Goal: Check status: Check status

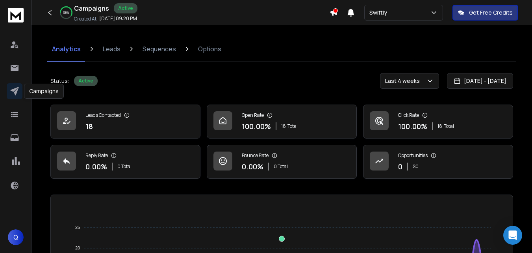
click at [16, 91] on icon at bounding box center [14, 91] width 8 height 8
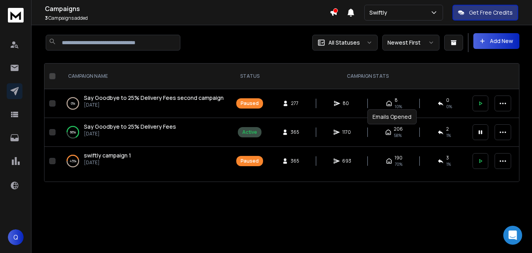
click at [394, 132] on span "58 %" at bounding box center [398, 135] width 8 height 6
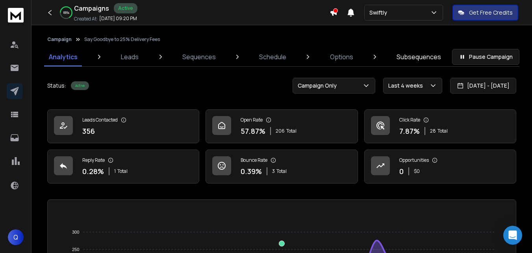
click at [418, 56] on p "Subsequences" at bounding box center [419, 56] width 45 height 9
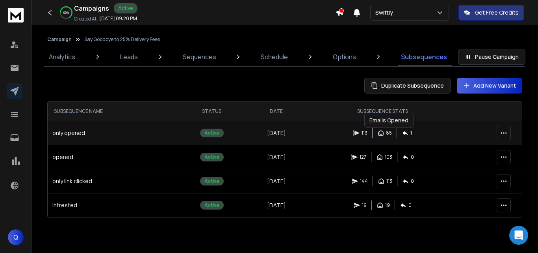
click at [384, 133] on icon at bounding box center [380, 132] width 7 height 7
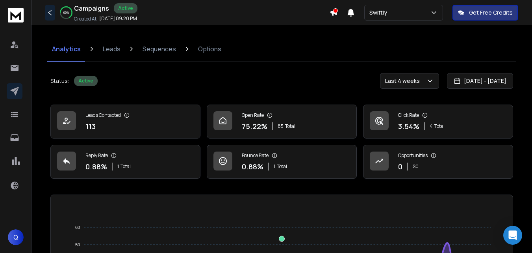
click at [46, 13] on button at bounding box center [50, 13] width 10 height 16
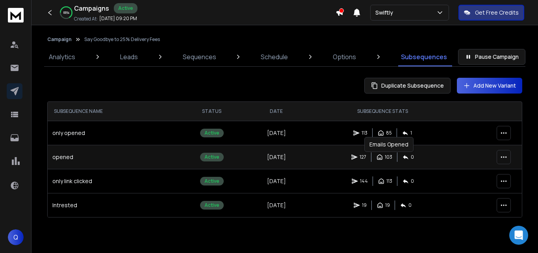
click at [391, 156] on p "103" at bounding box center [388, 157] width 7 height 6
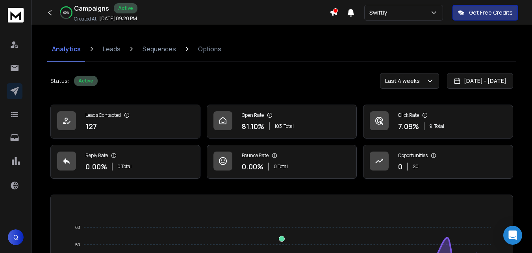
scroll to position [8, 0]
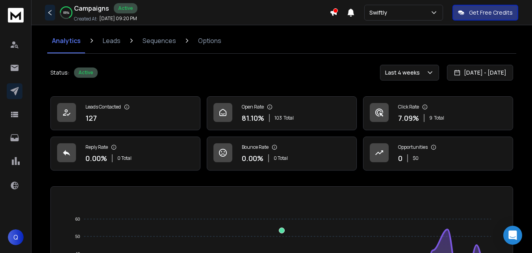
click at [46, 15] on button at bounding box center [50, 13] width 10 height 16
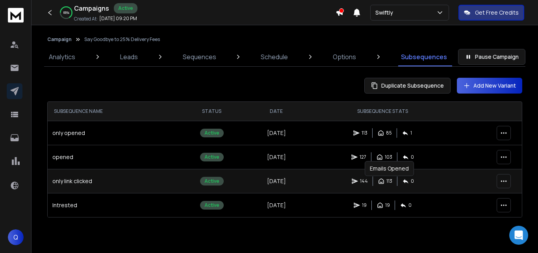
click at [392, 178] on p "113" at bounding box center [389, 181] width 6 height 6
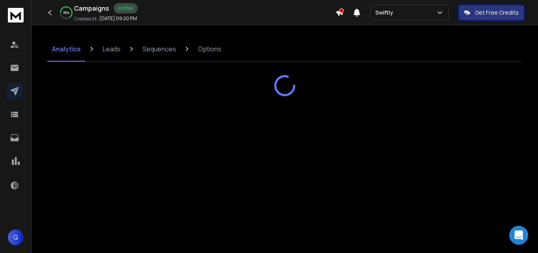
click at [384, 181] on div "Your warmest leads are on your site – Turn visits into conversations Reach Out …" at bounding box center [269, 126] width 538 height 253
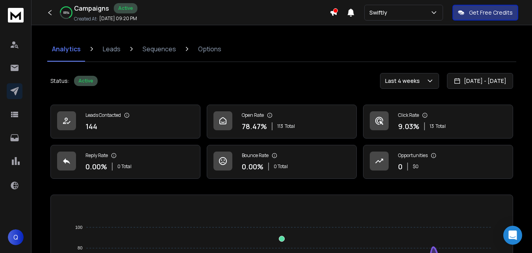
scroll to position [3, 0]
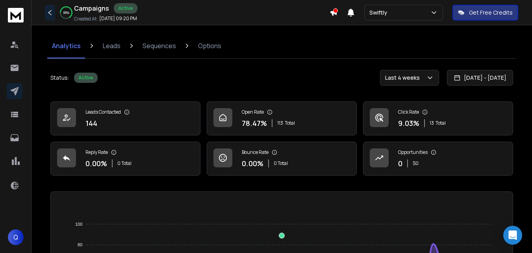
click at [51, 12] on icon at bounding box center [49, 12] width 7 height 7
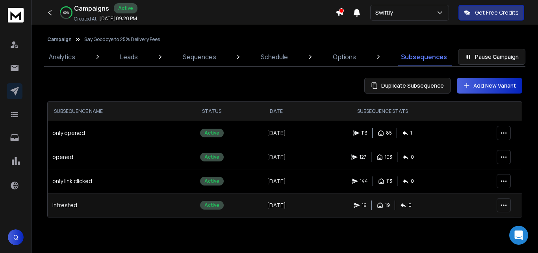
click at [384, 206] on icon at bounding box center [380, 204] width 7 height 7
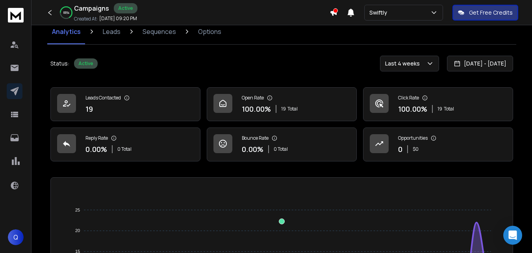
scroll to position [2, 0]
